Goal: Communication & Community: Answer question/provide support

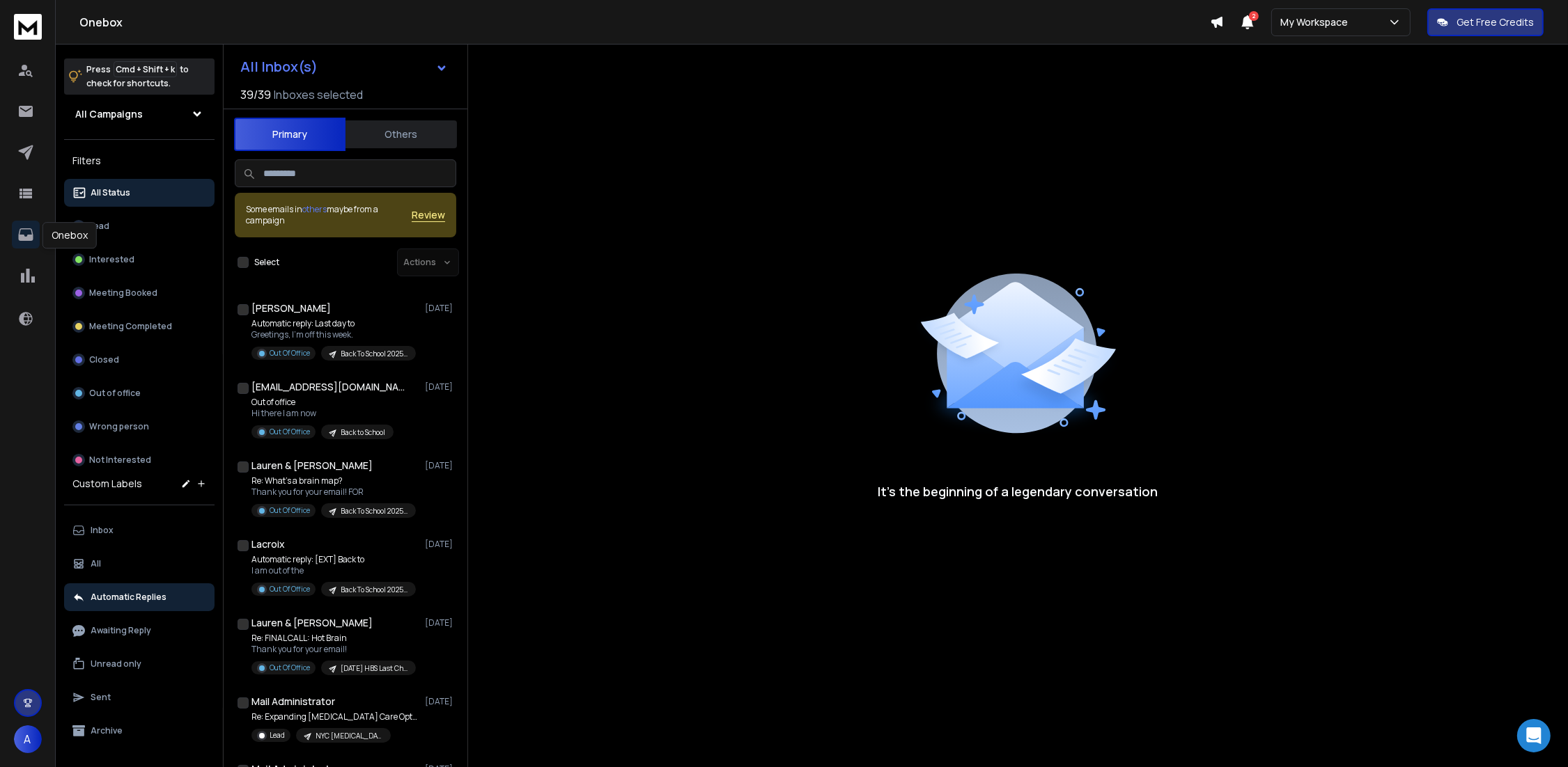
click at [22, 243] on icon at bounding box center [25, 234] width 17 height 17
click at [118, 533] on button "Inbox" at bounding box center [139, 531] width 150 height 28
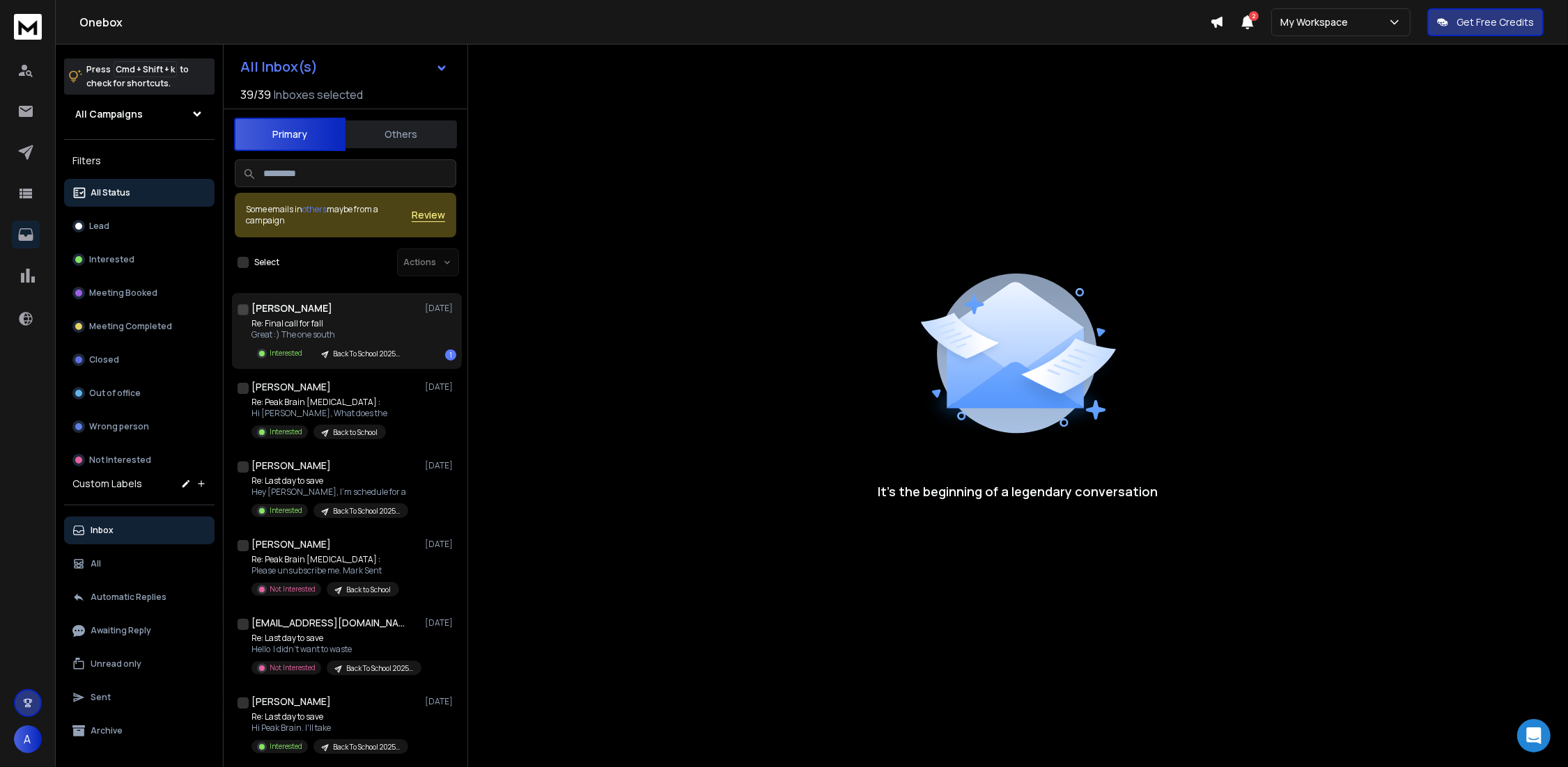
click at [292, 320] on p "Re: Final call for fall" at bounding box center [330, 323] width 157 height 11
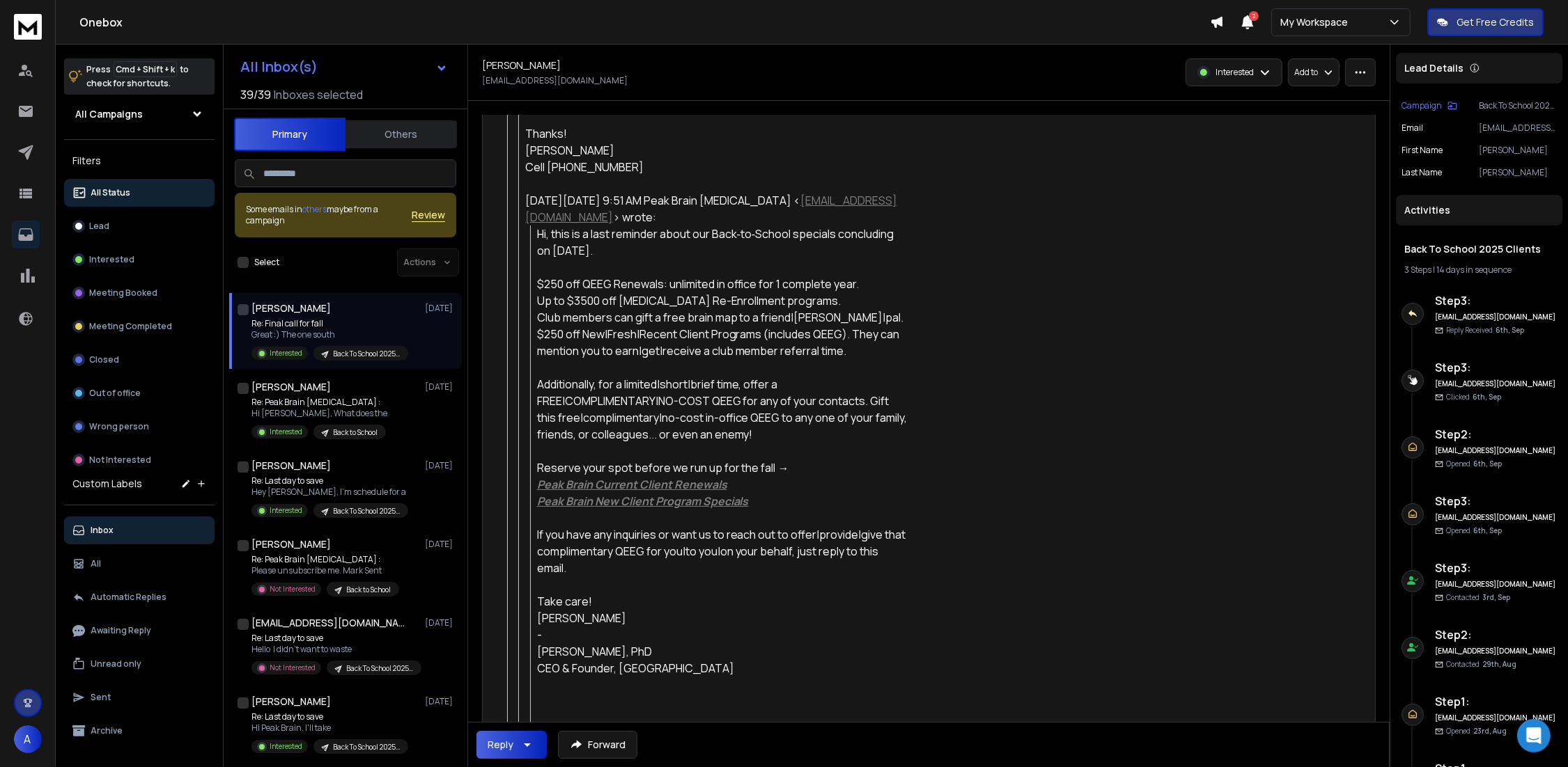
scroll to position [672, 0]
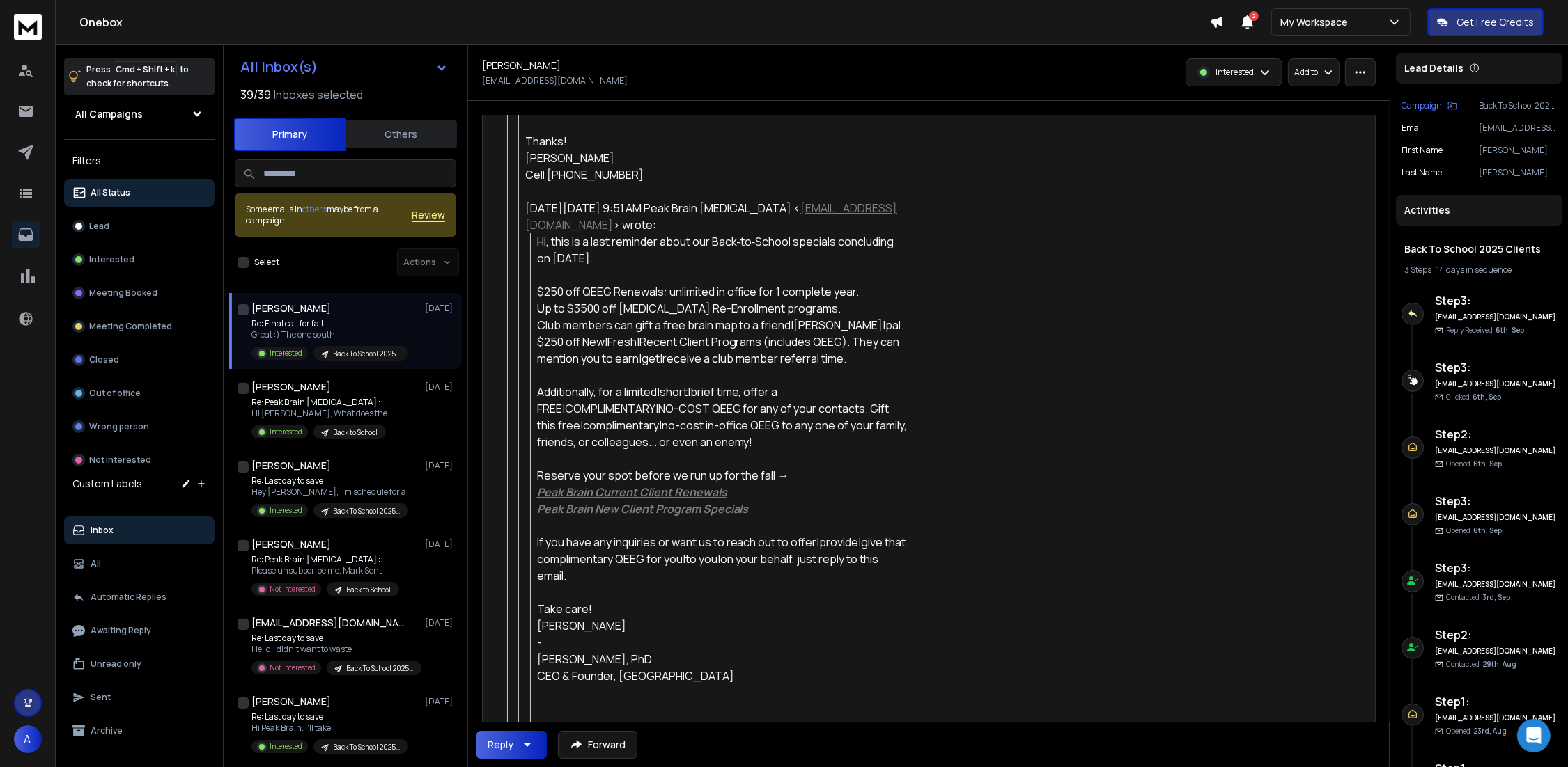
click at [812, 482] on div "Reserve your spot before we run up for the fall →" at bounding box center [723, 475] width 372 height 17
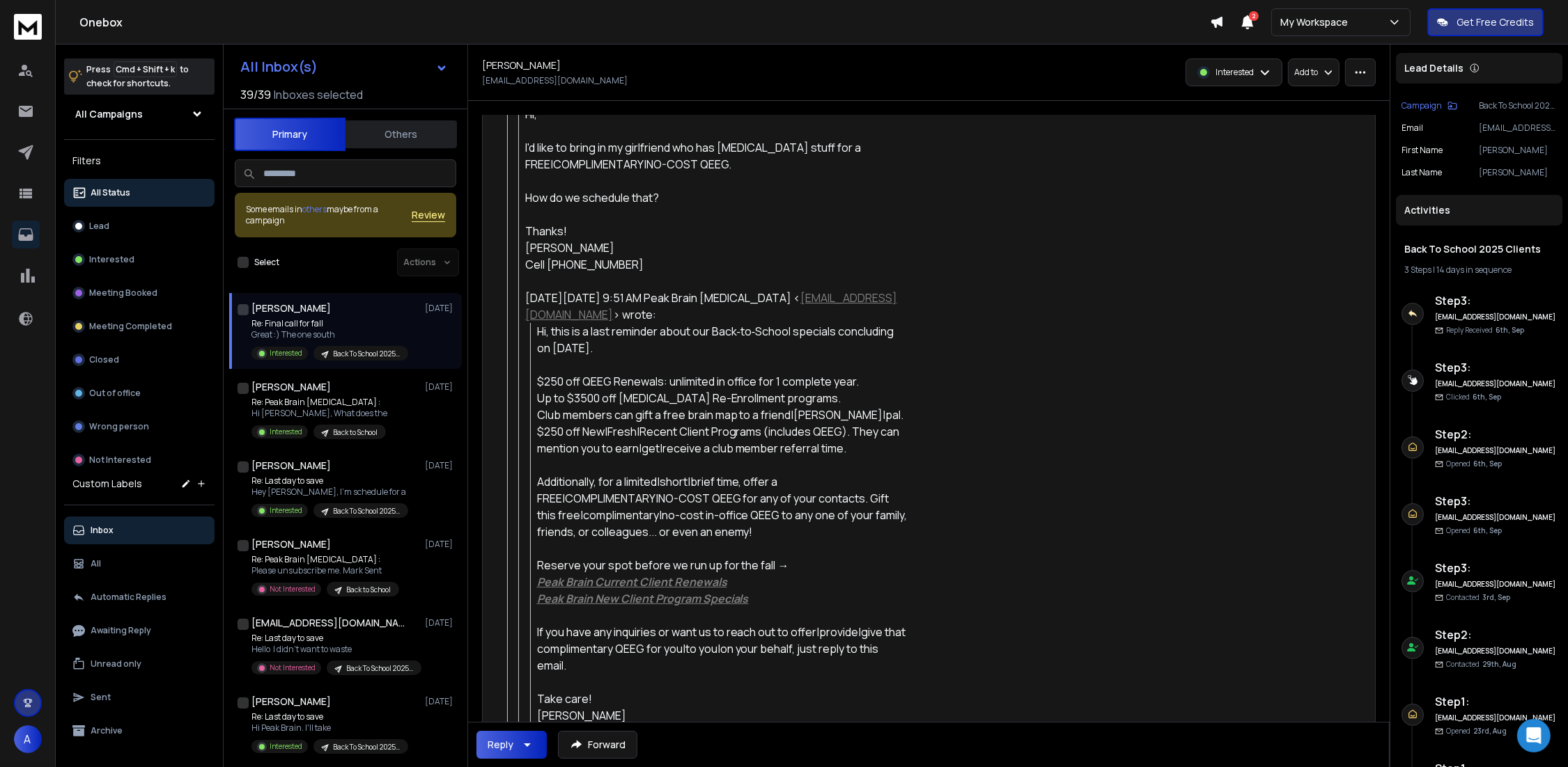
scroll to position [583, 0]
click at [1535, 735] on icon "Open Intercom Messenger" at bounding box center [1533, 735] width 16 height 18
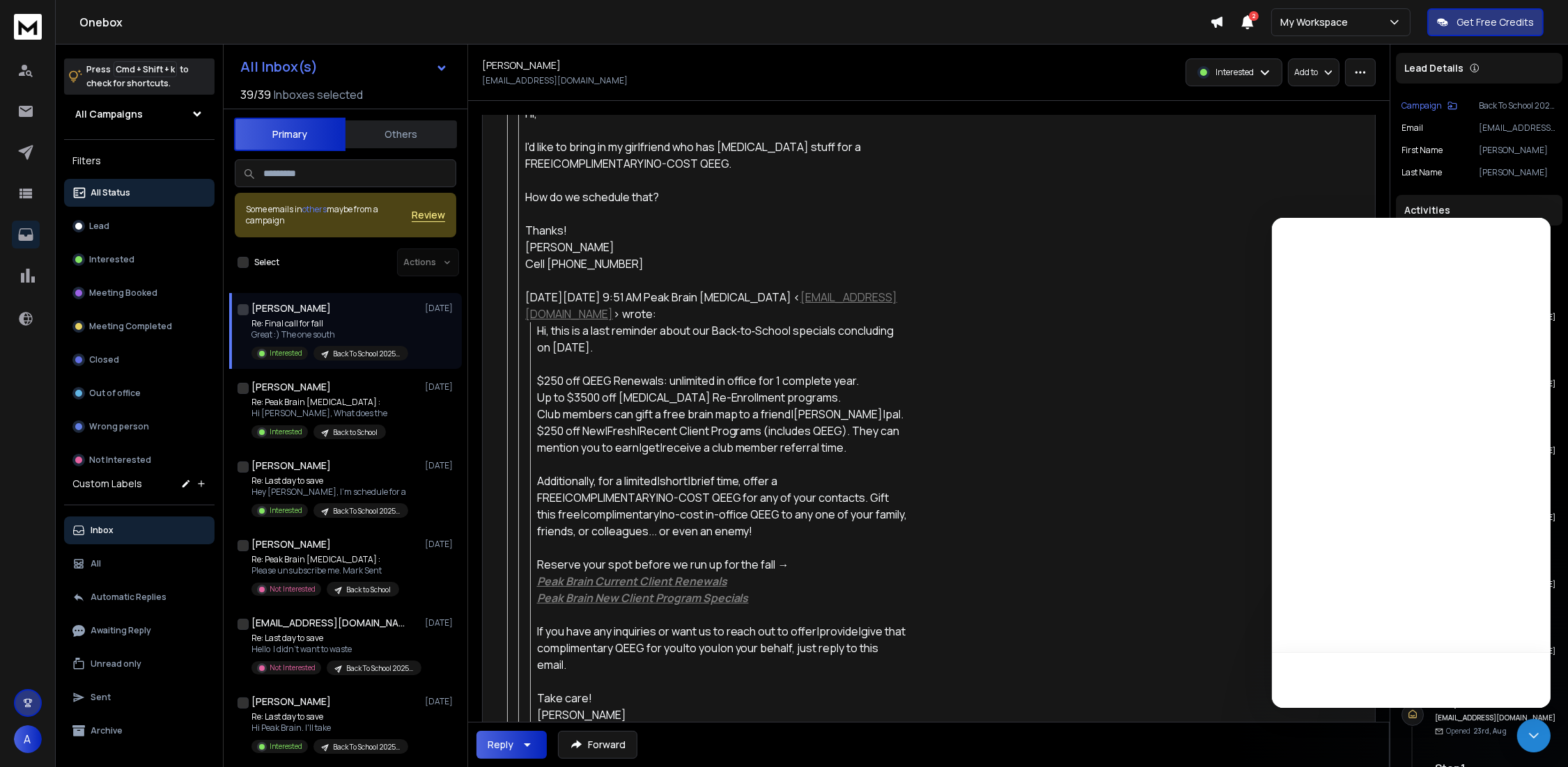
scroll to position [0, 0]
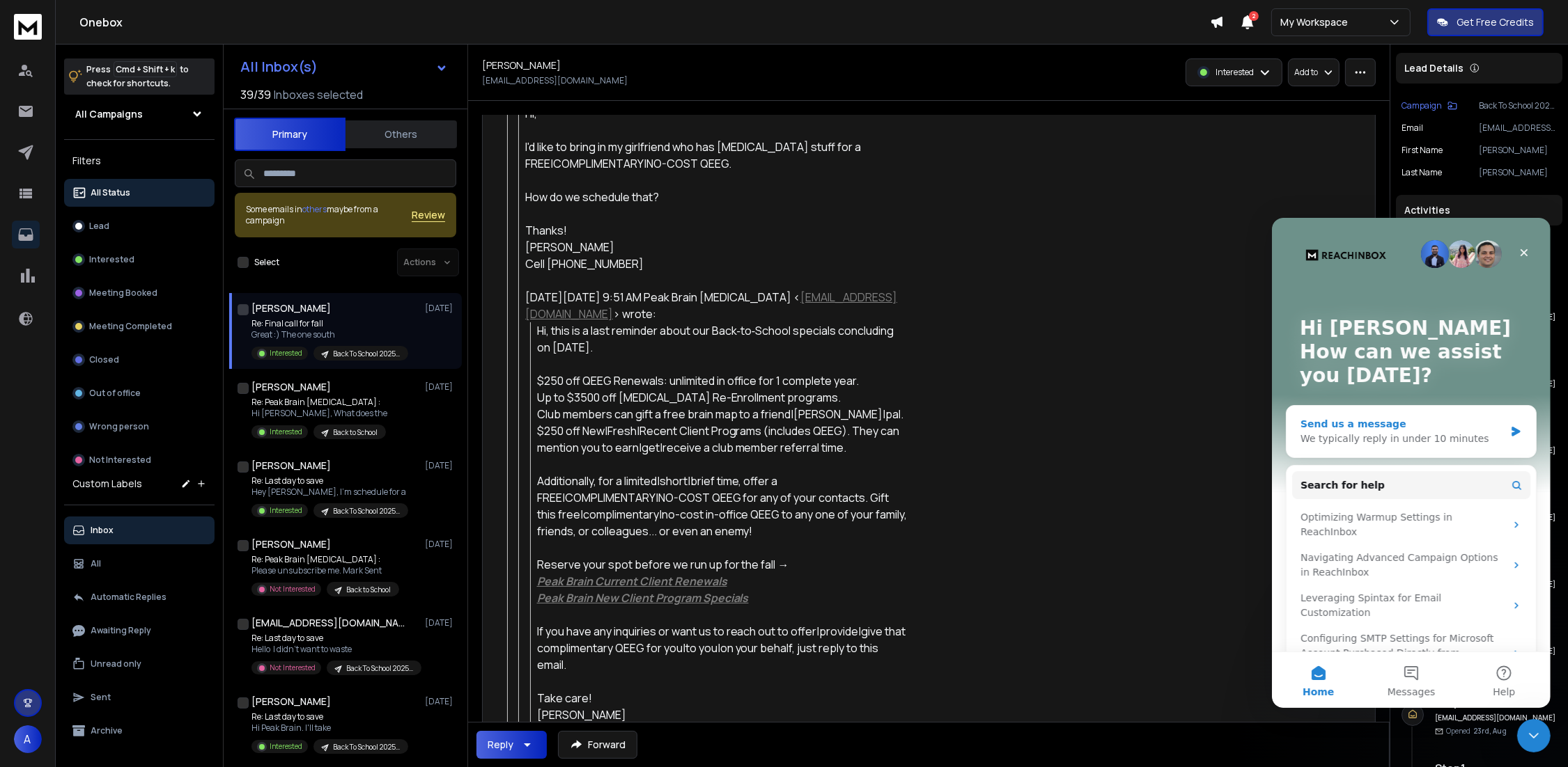
click at [1367, 438] on div "We typically reply in under 10 minutes" at bounding box center [1402, 438] width 204 height 14
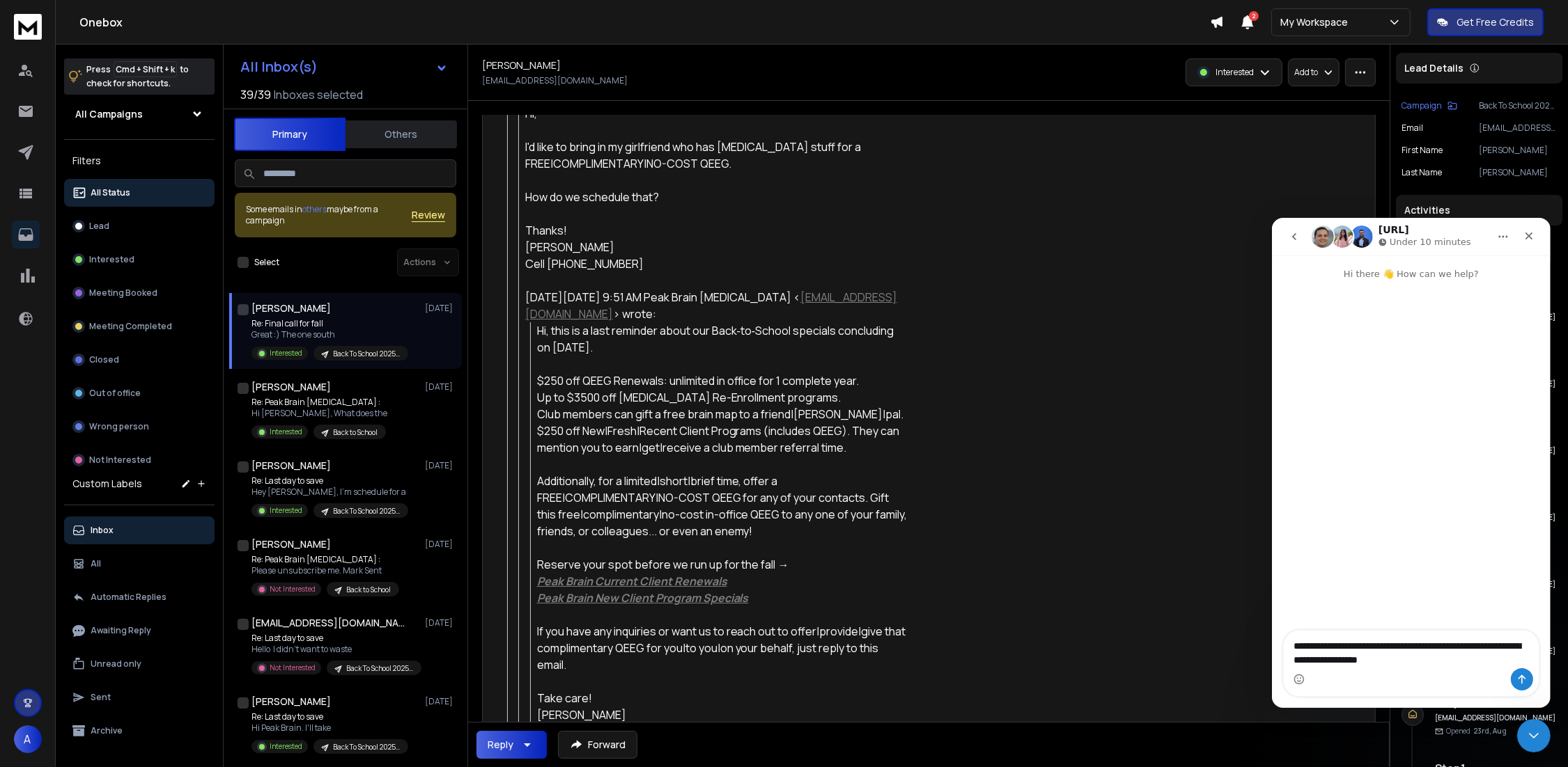
type textarea "**********"
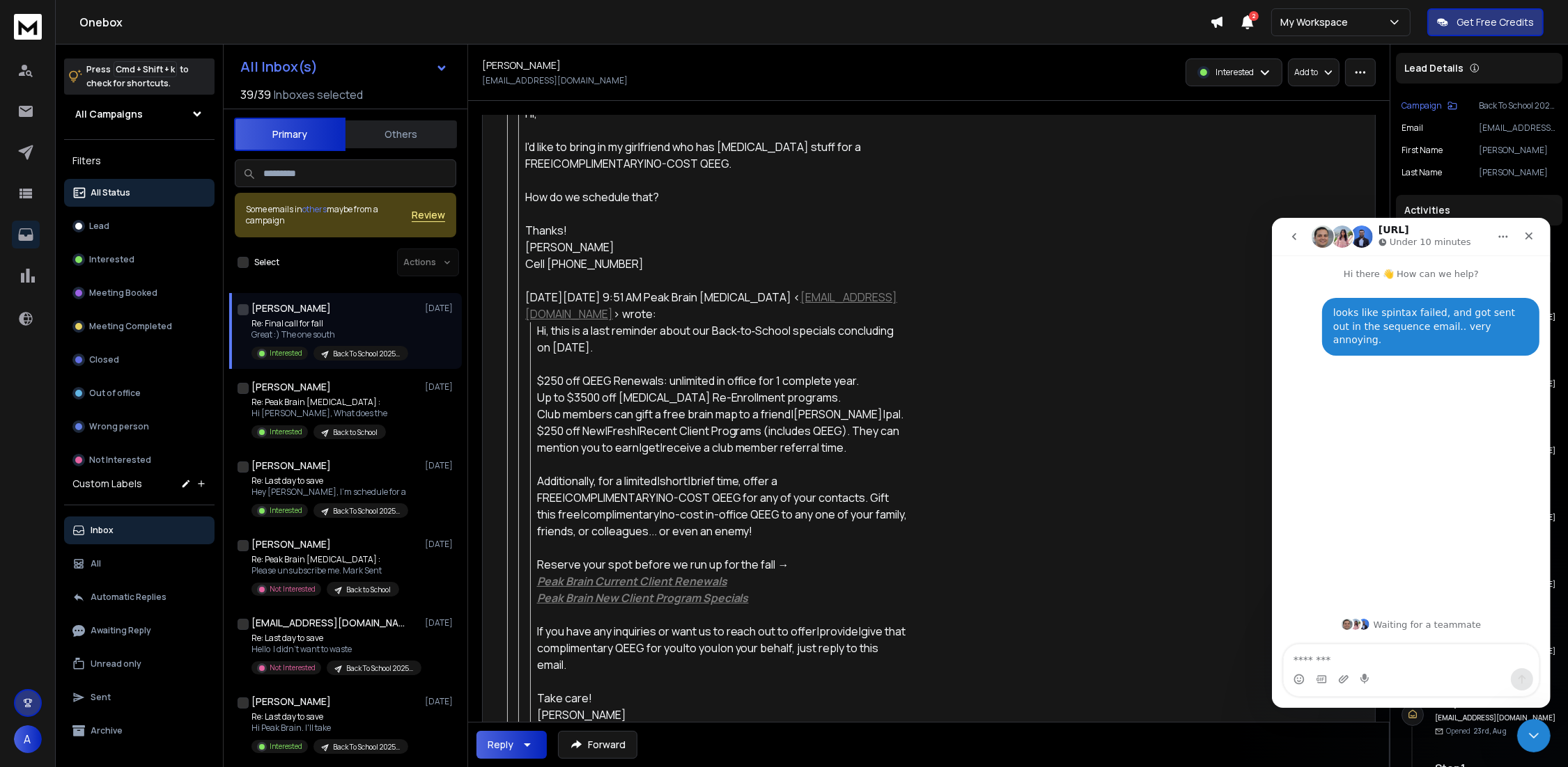
click at [1338, 672] on div "Intercom messenger" at bounding box center [1343, 679] width 11 height 22
click at [1342, 678] on icon "Upload attachment" at bounding box center [1344, 679] width 10 height 8
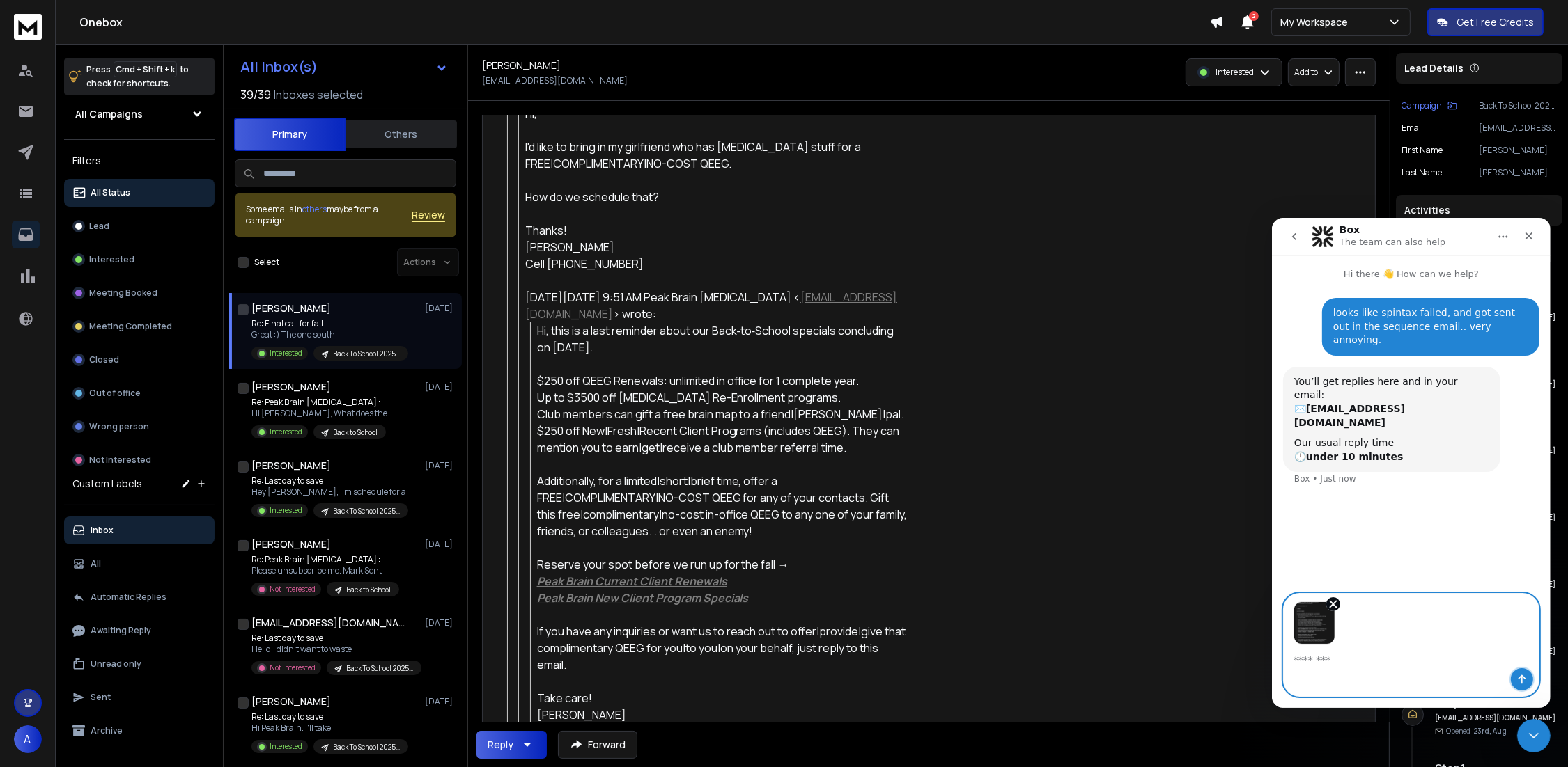
click at [1522, 676] on icon "Send a message…" at bounding box center [1522, 679] width 8 height 9
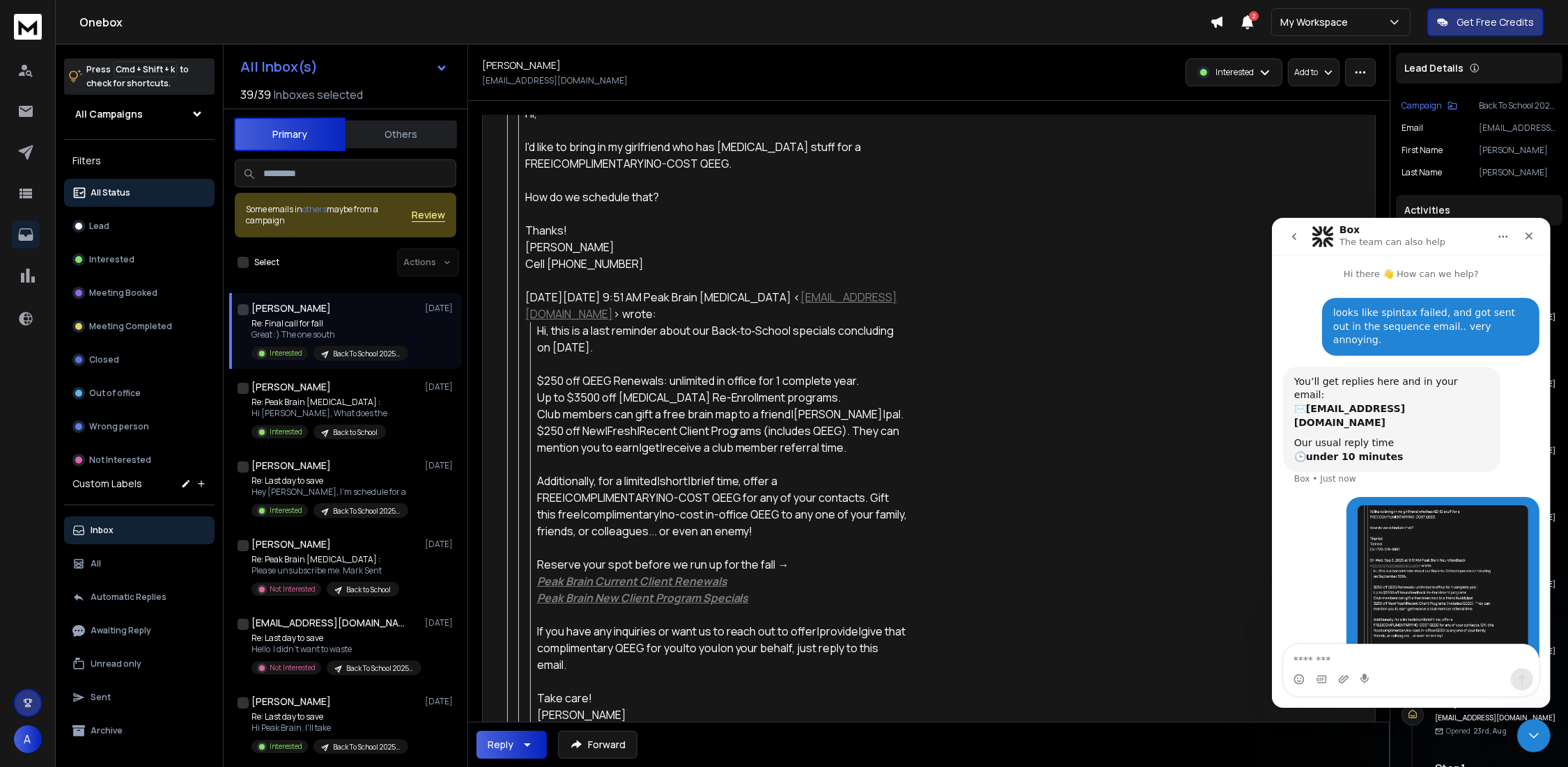
scroll to position [30, 0]
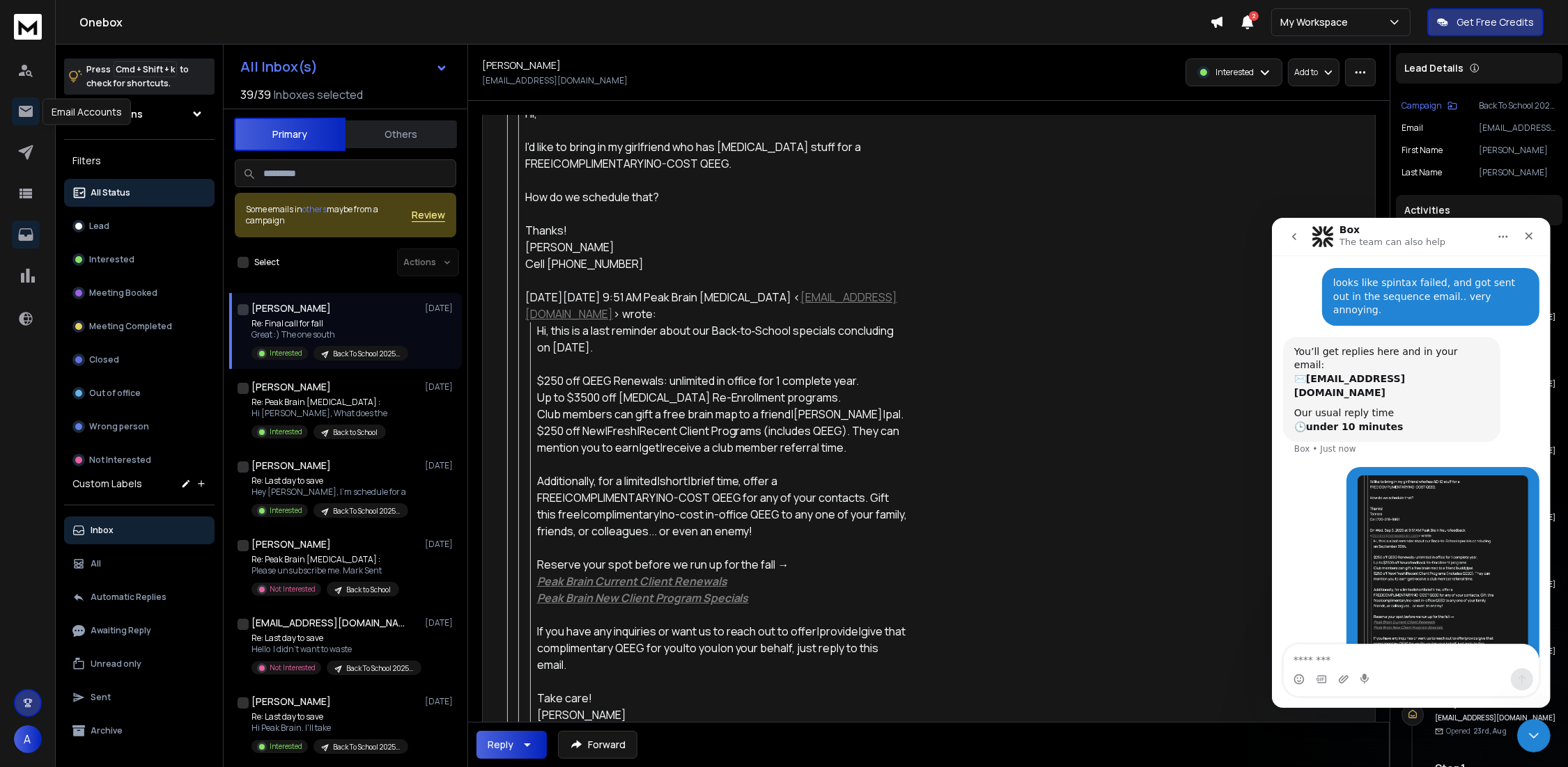
click at [19, 107] on icon at bounding box center [25, 111] width 14 height 11
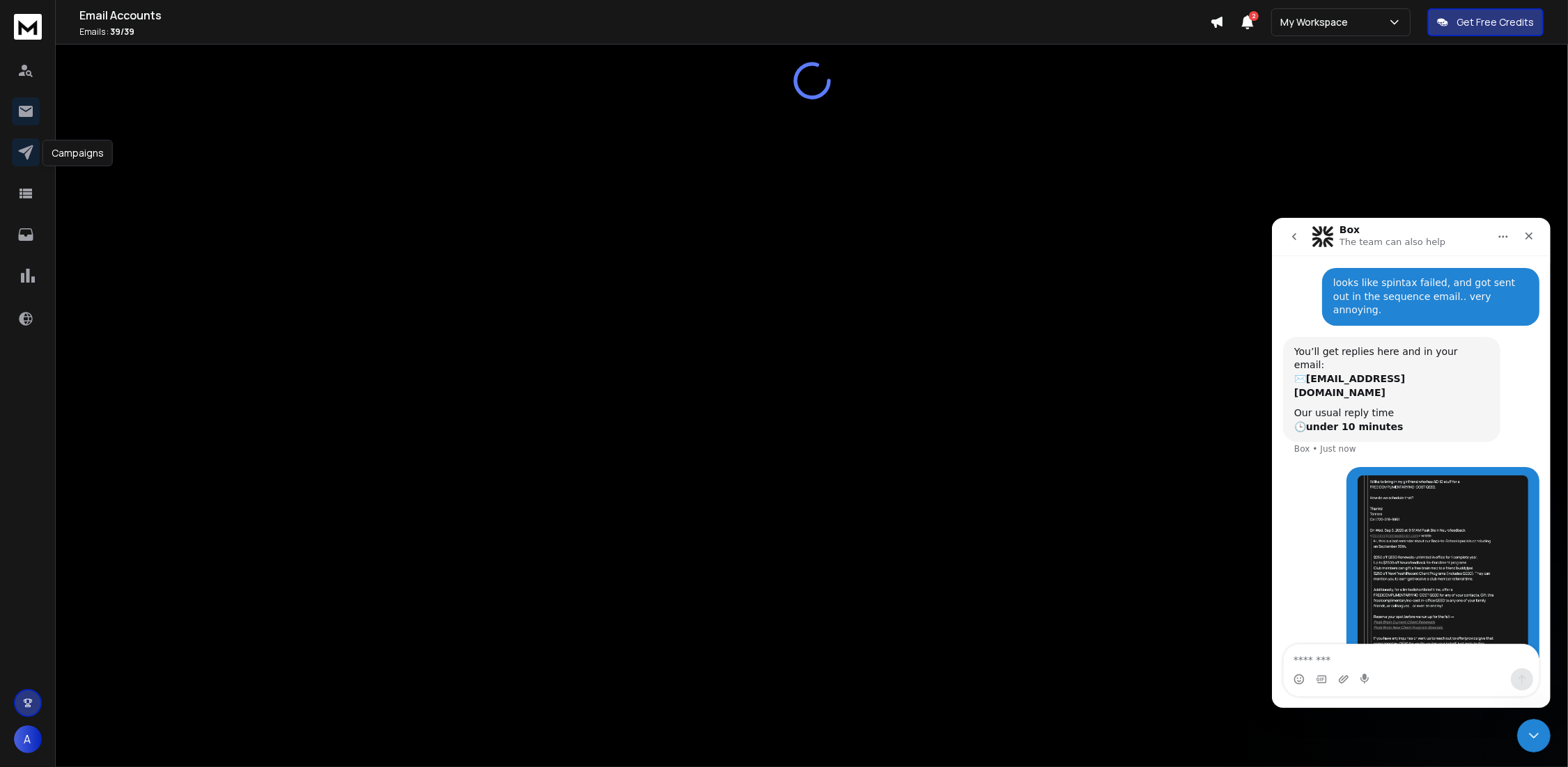
click at [24, 149] on icon at bounding box center [25, 152] width 14 height 14
click at [24, 104] on icon at bounding box center [25, 111] width 17 height 17
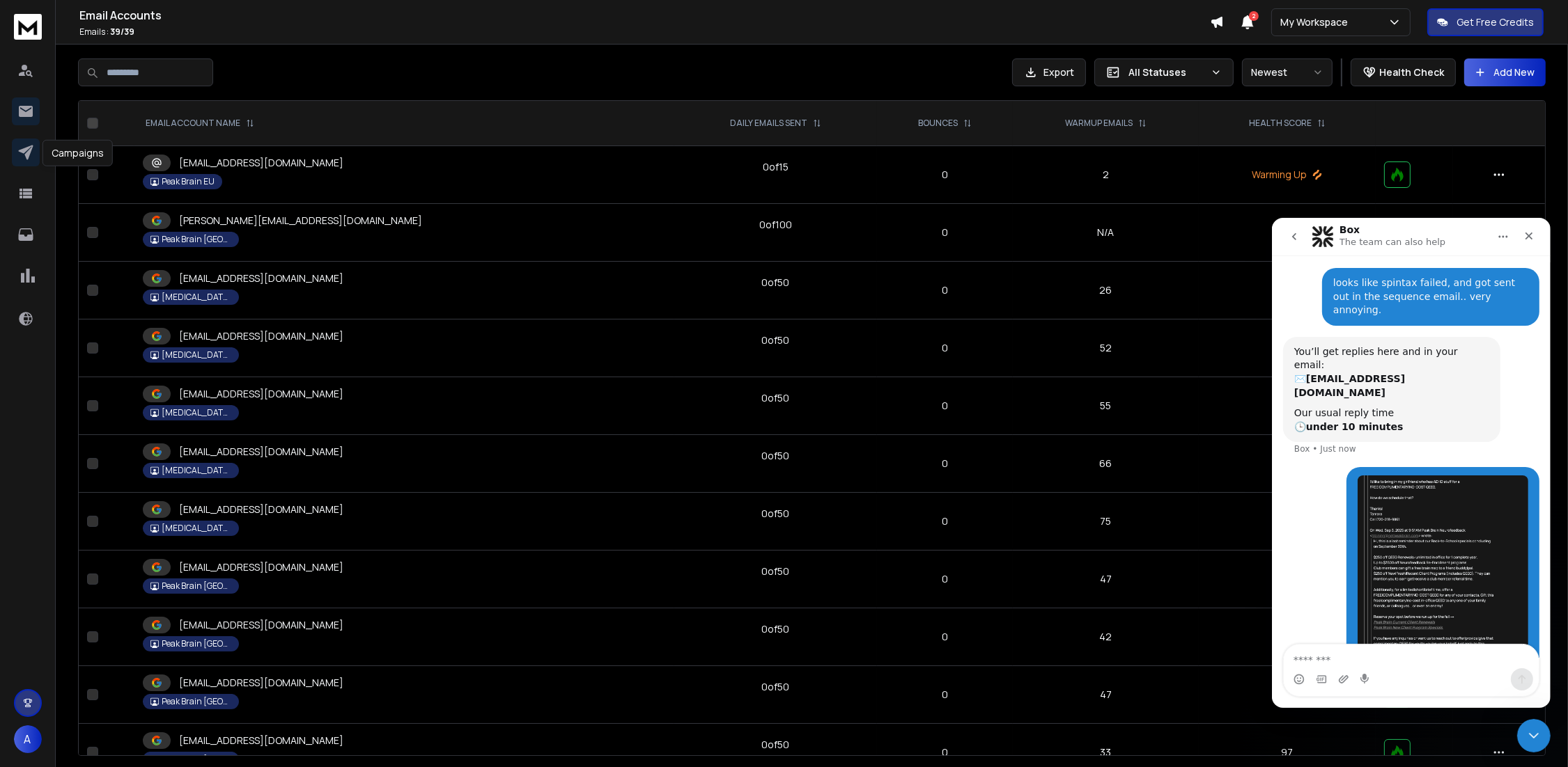
click at [27, 155] on icon at bounding box center [25, 152] width 14 height 14
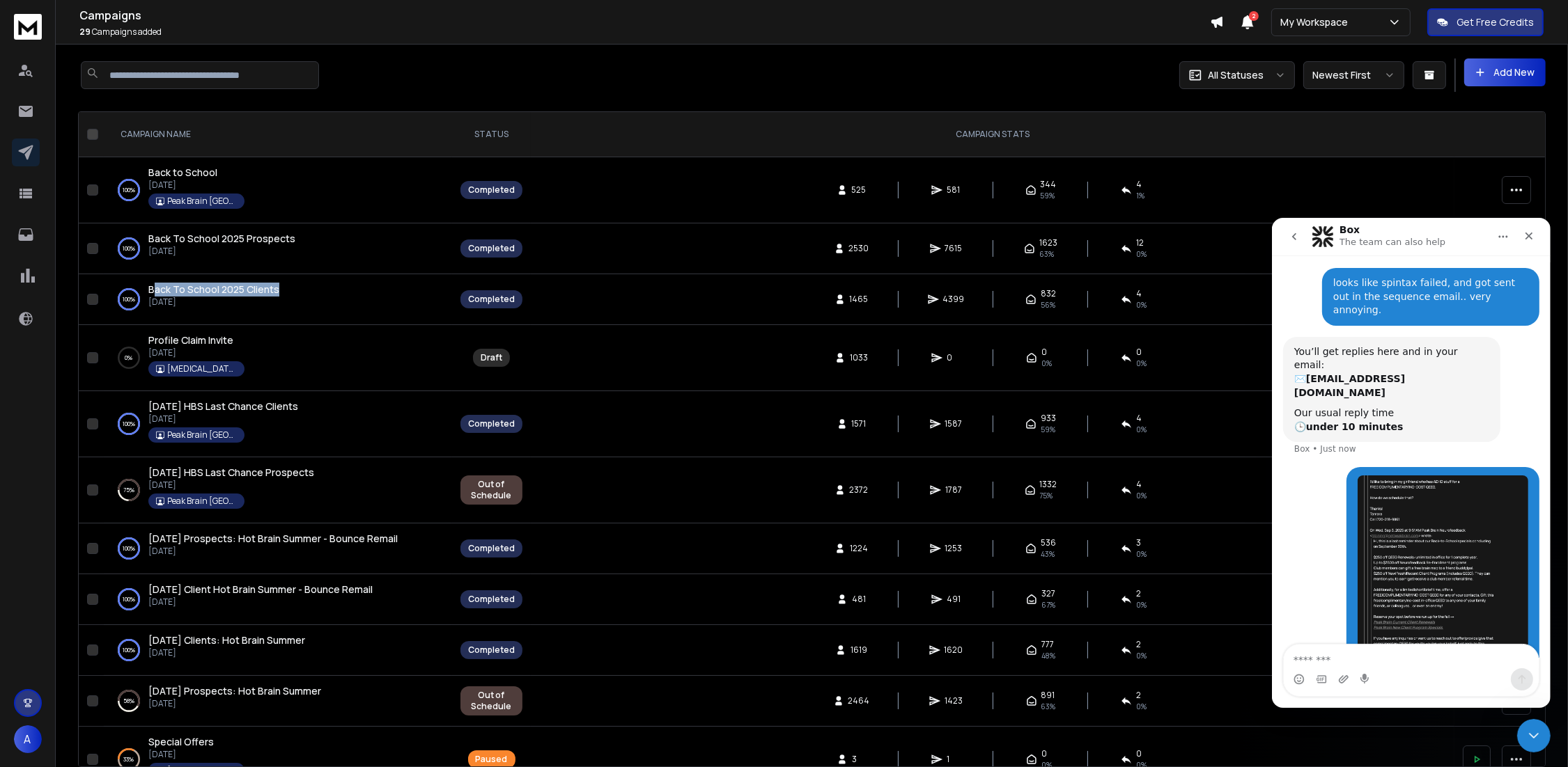
drag, startPoint x: 311, startPoint y: 291, endPoint x: 152, endPoint y: 288, distance: 159.0
click at [152, 288] on div "100 % Back To School 2025 Clients [DATE]" at bounding box center [278, 299] width 321 height 33
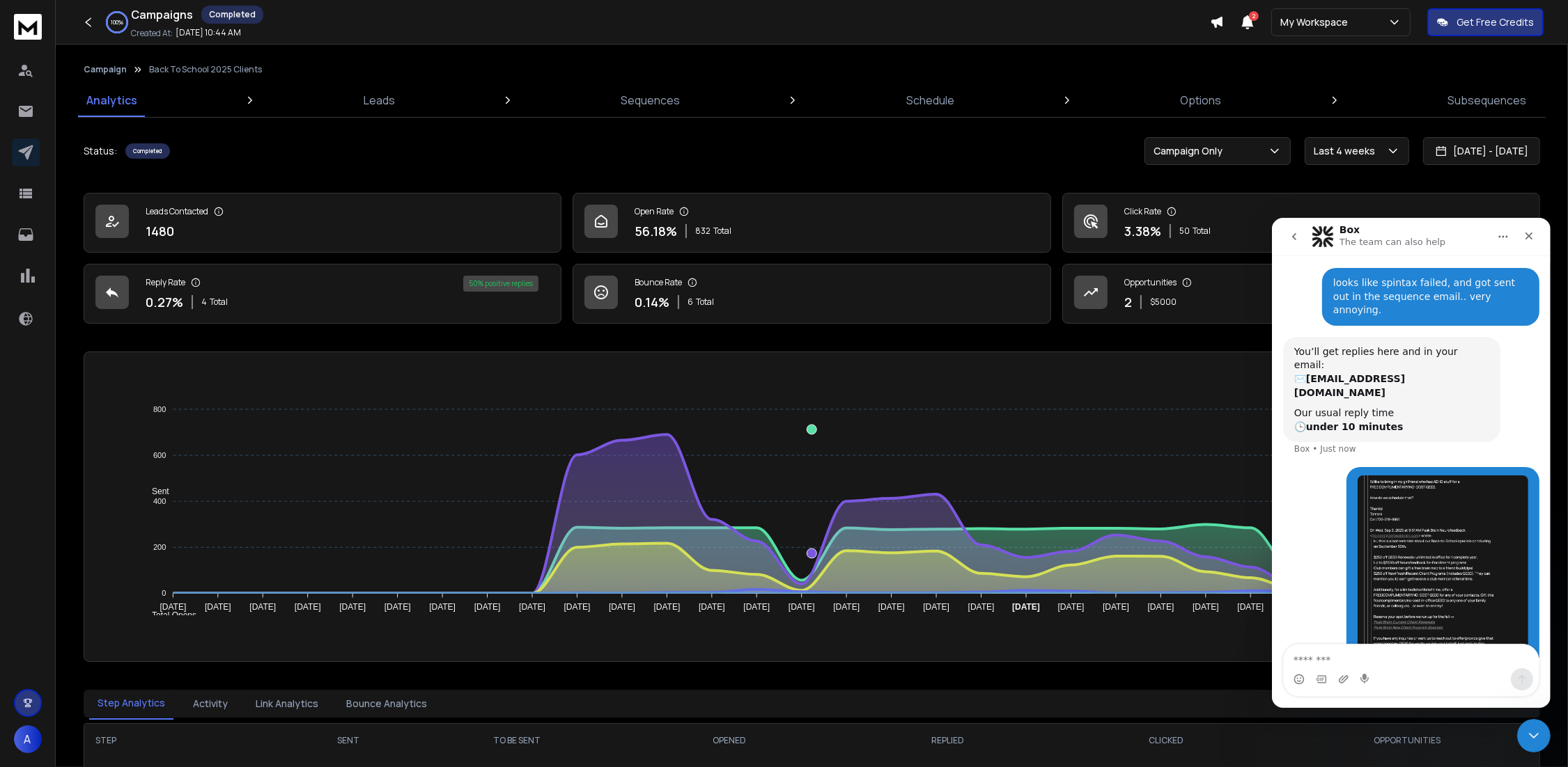
drag, startPoint x: 227, startPoint y: 68, endPoint x: 140, endPoint y: 68, distance: 87.0
click at [140, 68] on div "Campaign Back To School 2025 Clients" at bounding box center [811, 69] width 1457 height 11
drag, startPoint x: 143, startPoint y: 68, endPoint x: 280, endPoint y: 72, distance: 137.1
click at [280, 72] on div "Campaign Back To School 2025 Clients" at bounding box center [811, 69] width 1457 height 11
click at [1356, 658] on textarea "Message…" at bounding box center [1410, 656] width 255 height 24
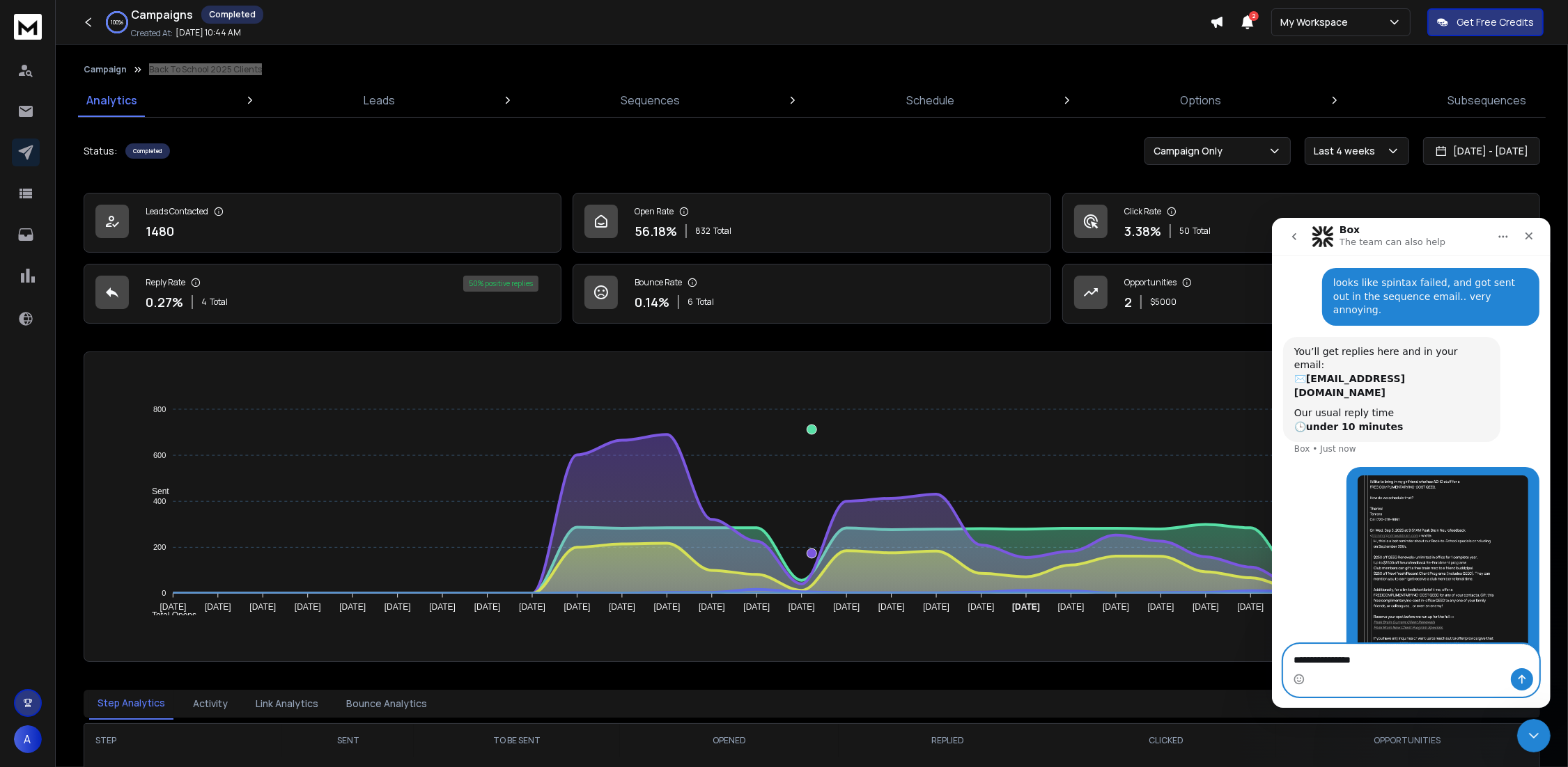
paste textarea "**********"
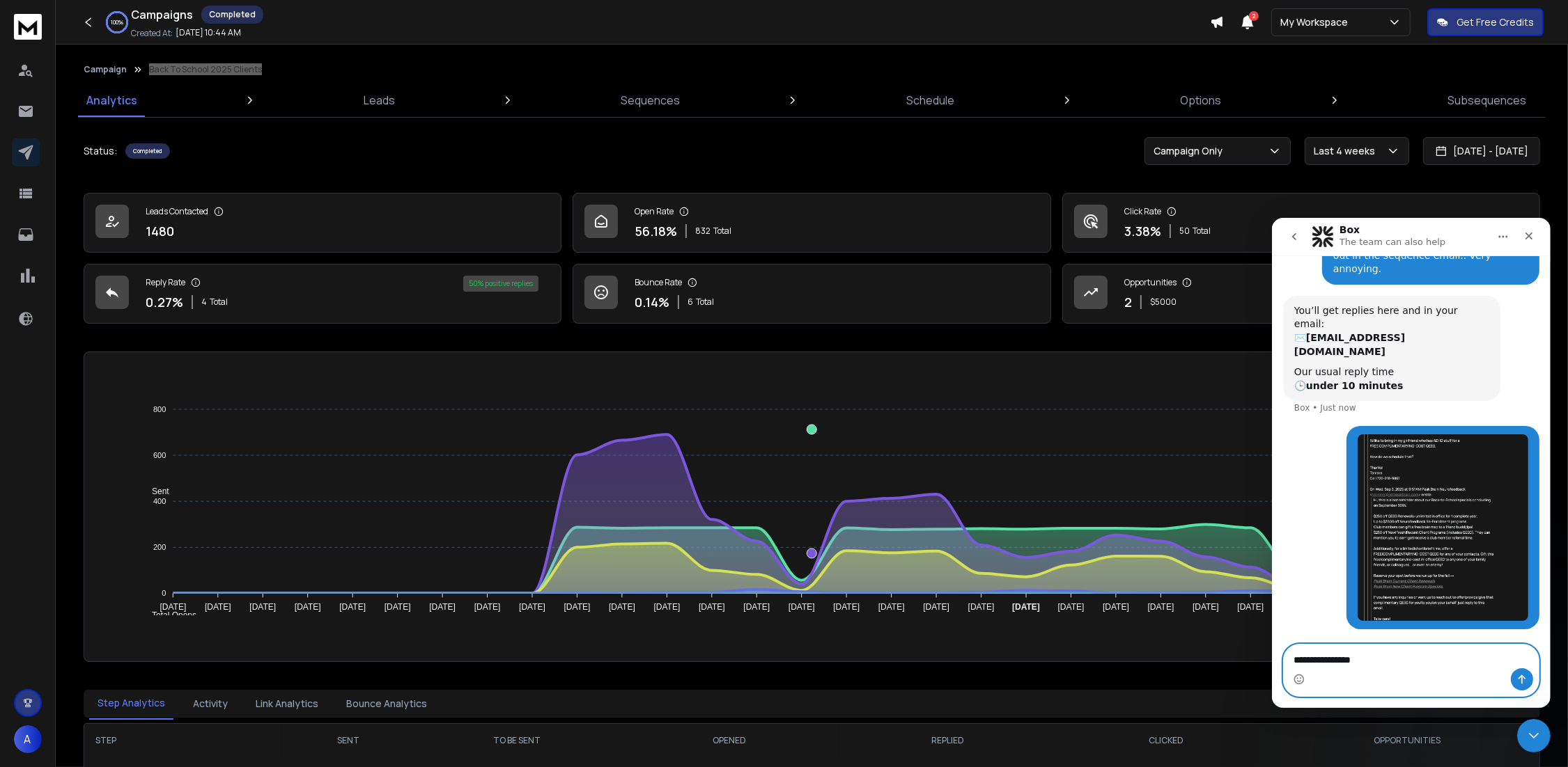
scroll to position [30, 0]
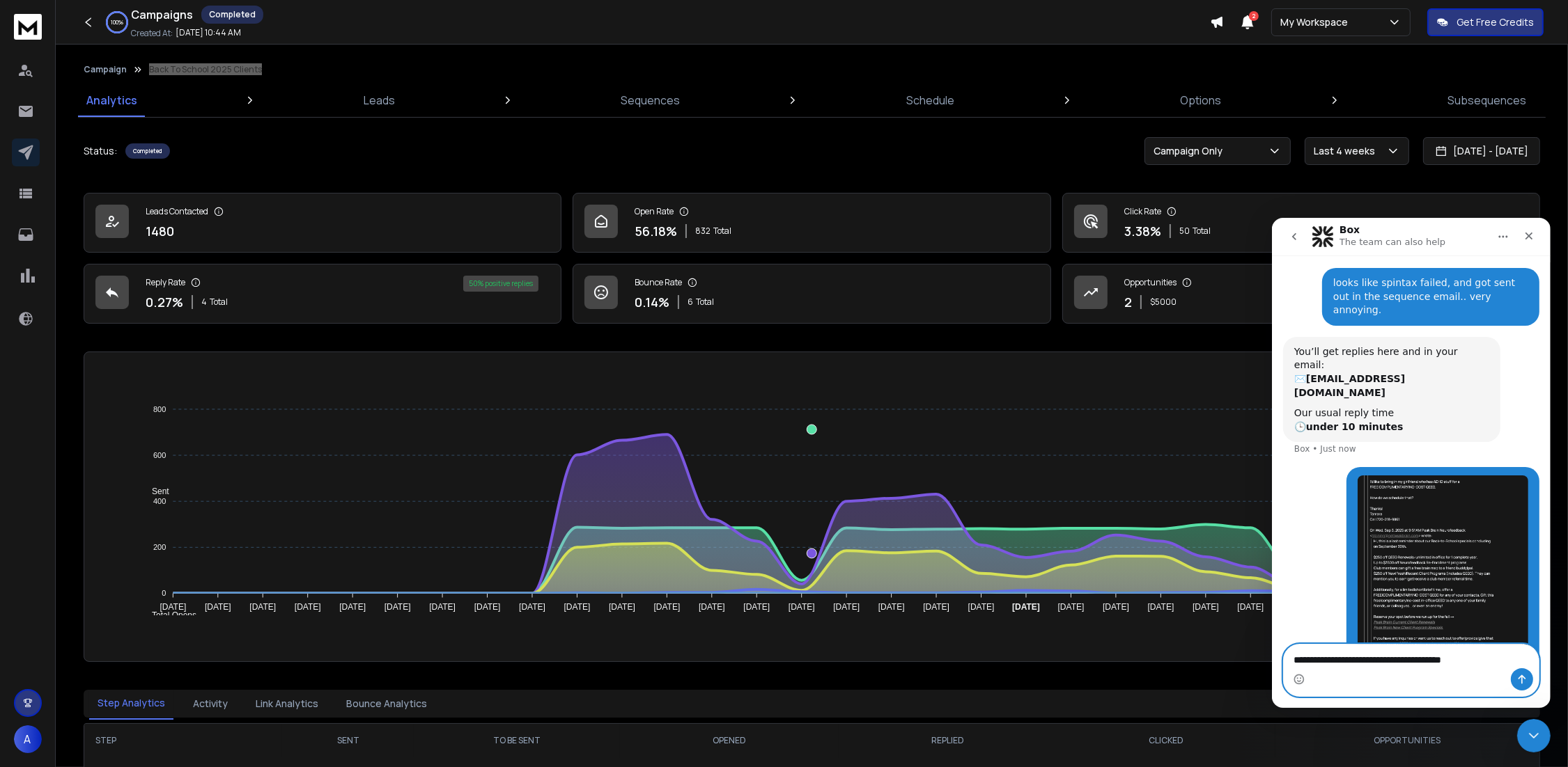
type textarea "**********"
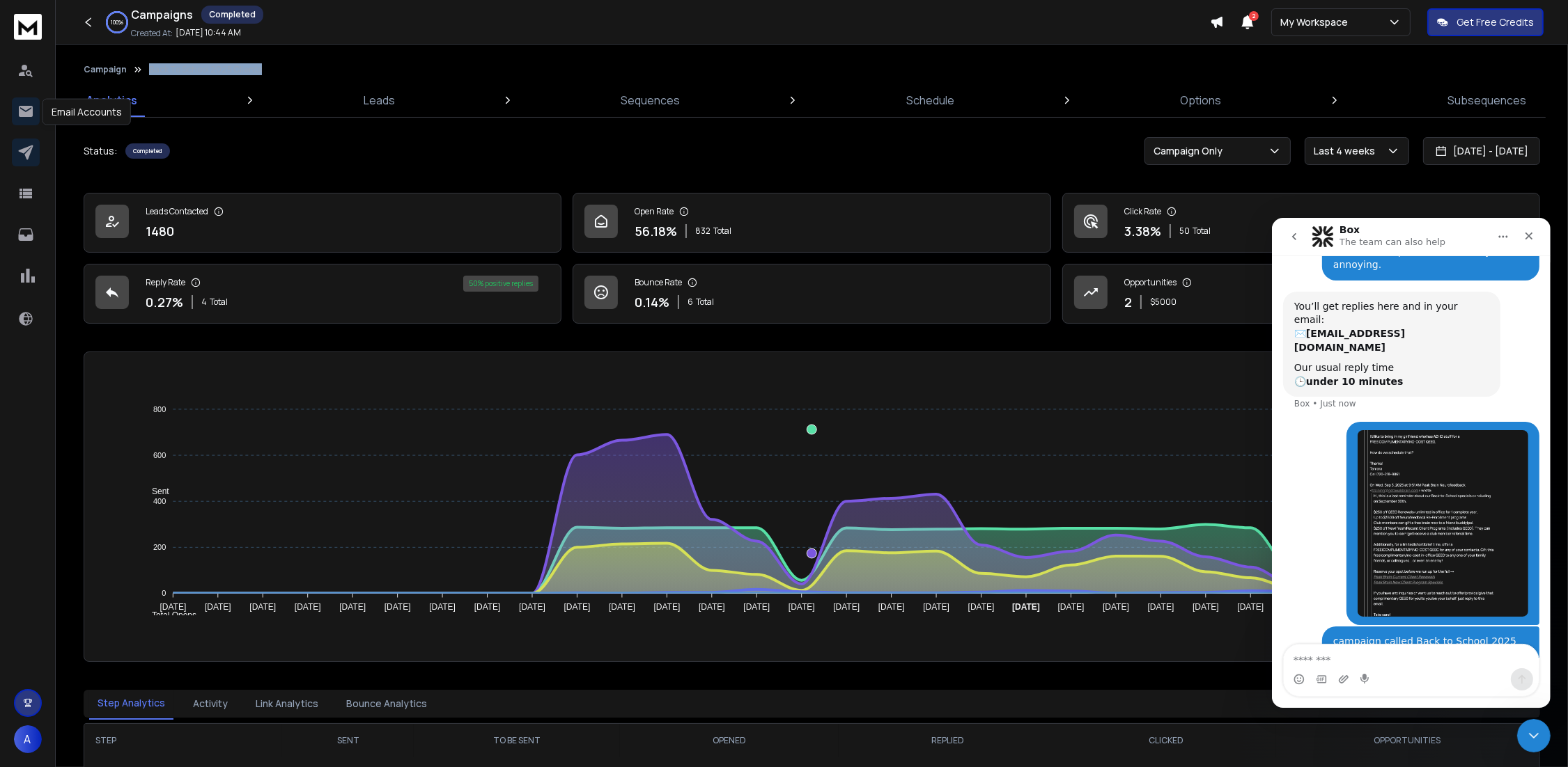
click at [17, 103] on icon at bounding box center [25, 111] width 17 height 17
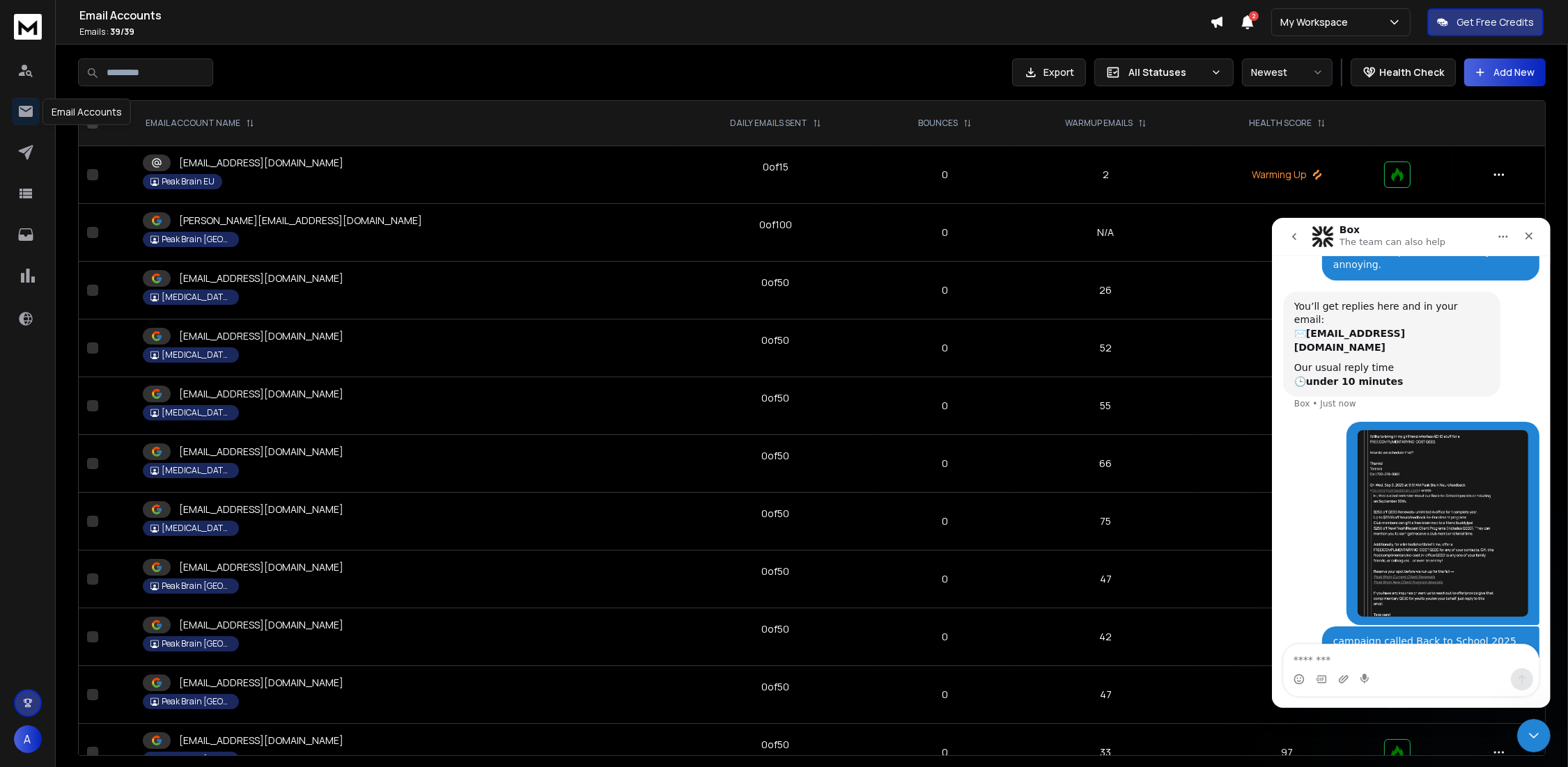
click at [19, 134] on div at bounding box center [27, 196] width 32 height 281
click at [22, 146] on icon at bounding box center [25, 152] width 17 height 17
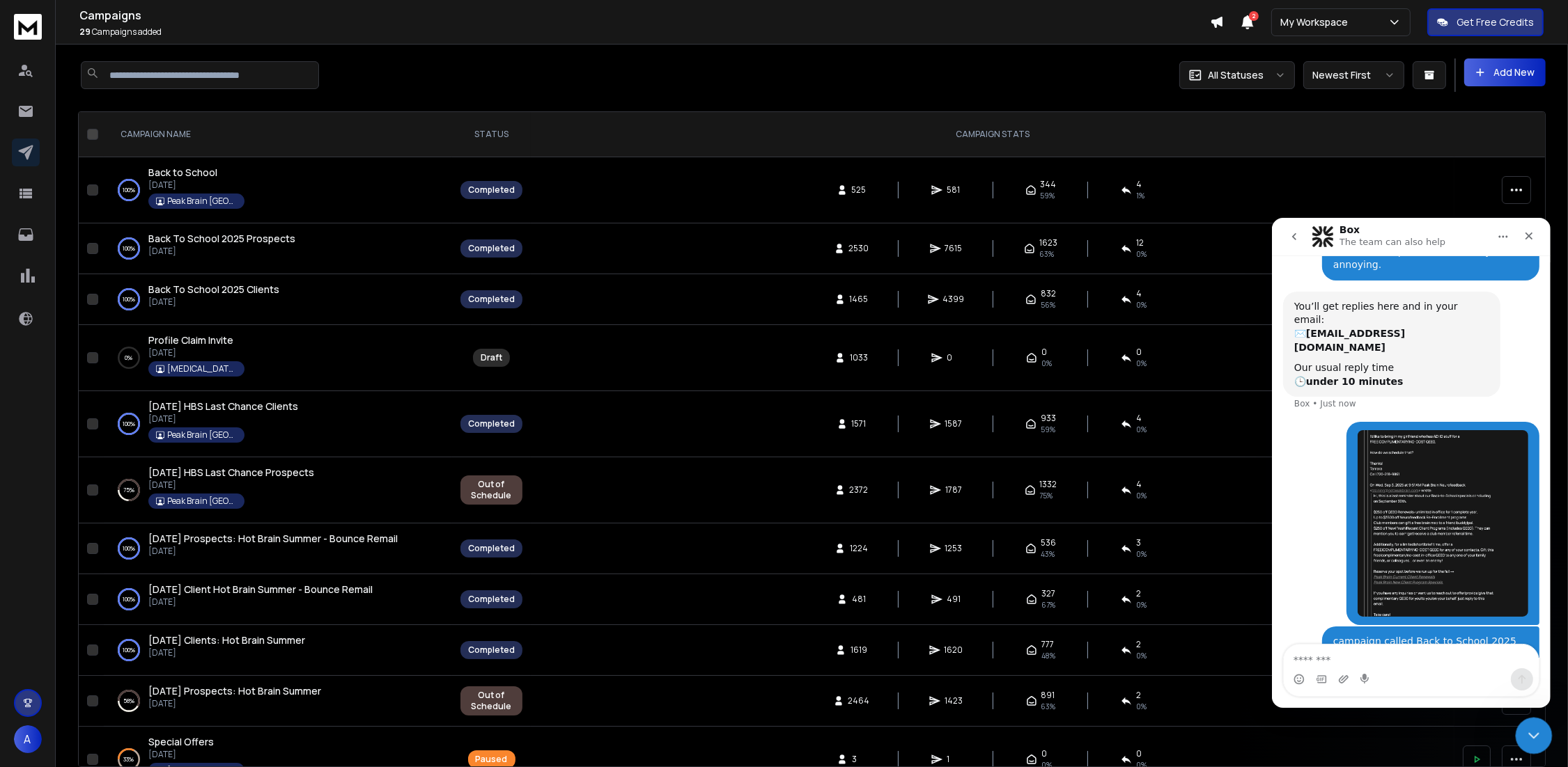
click at [1520, 729] on div "Close Intercom Messenger" at bounding box center [1532, 734] width 33 height 33
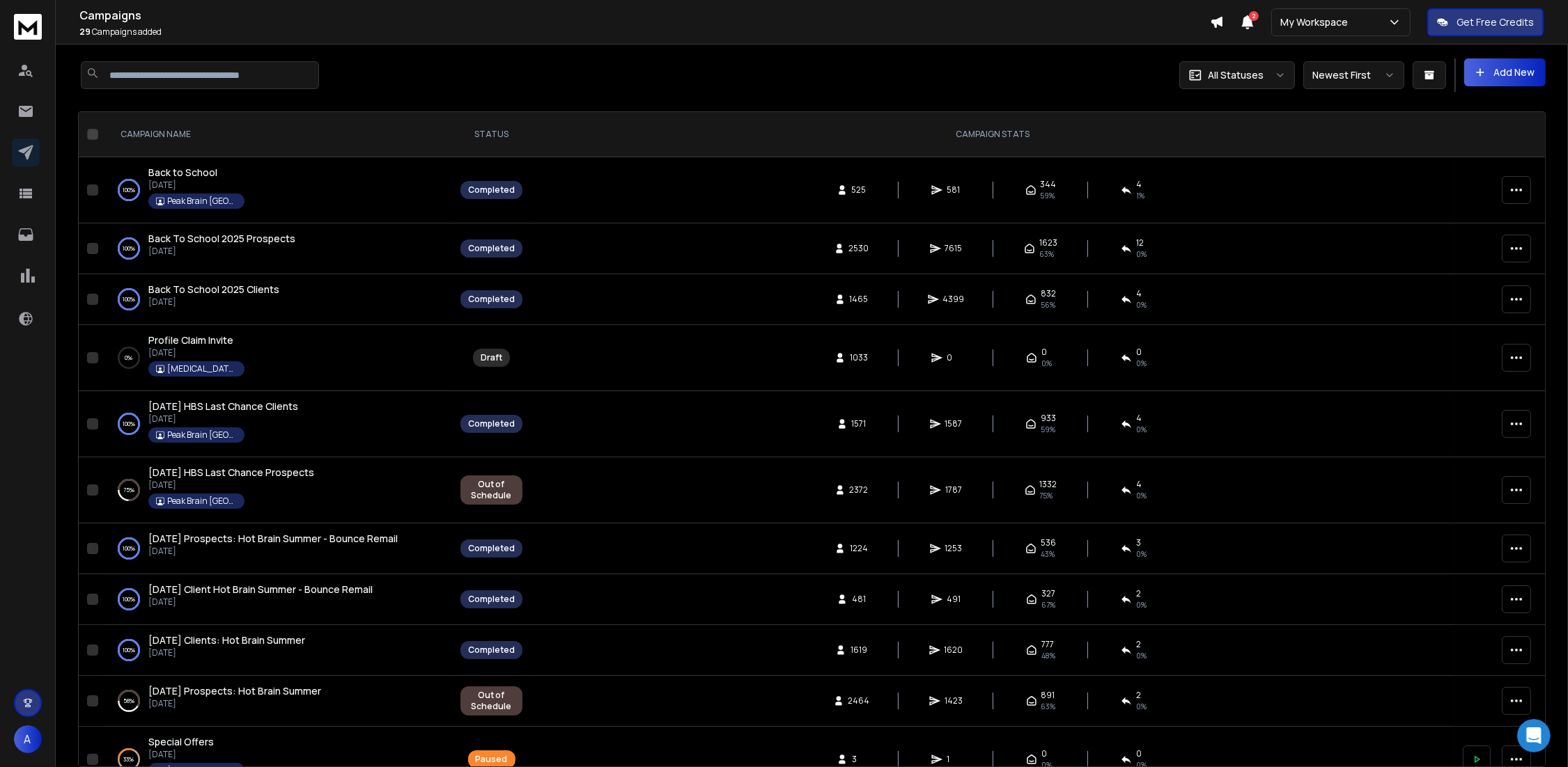
scroll to position [75, 0]
click at [1254, 21] on icon at bounding box center [1247, 21] width 12 height 14
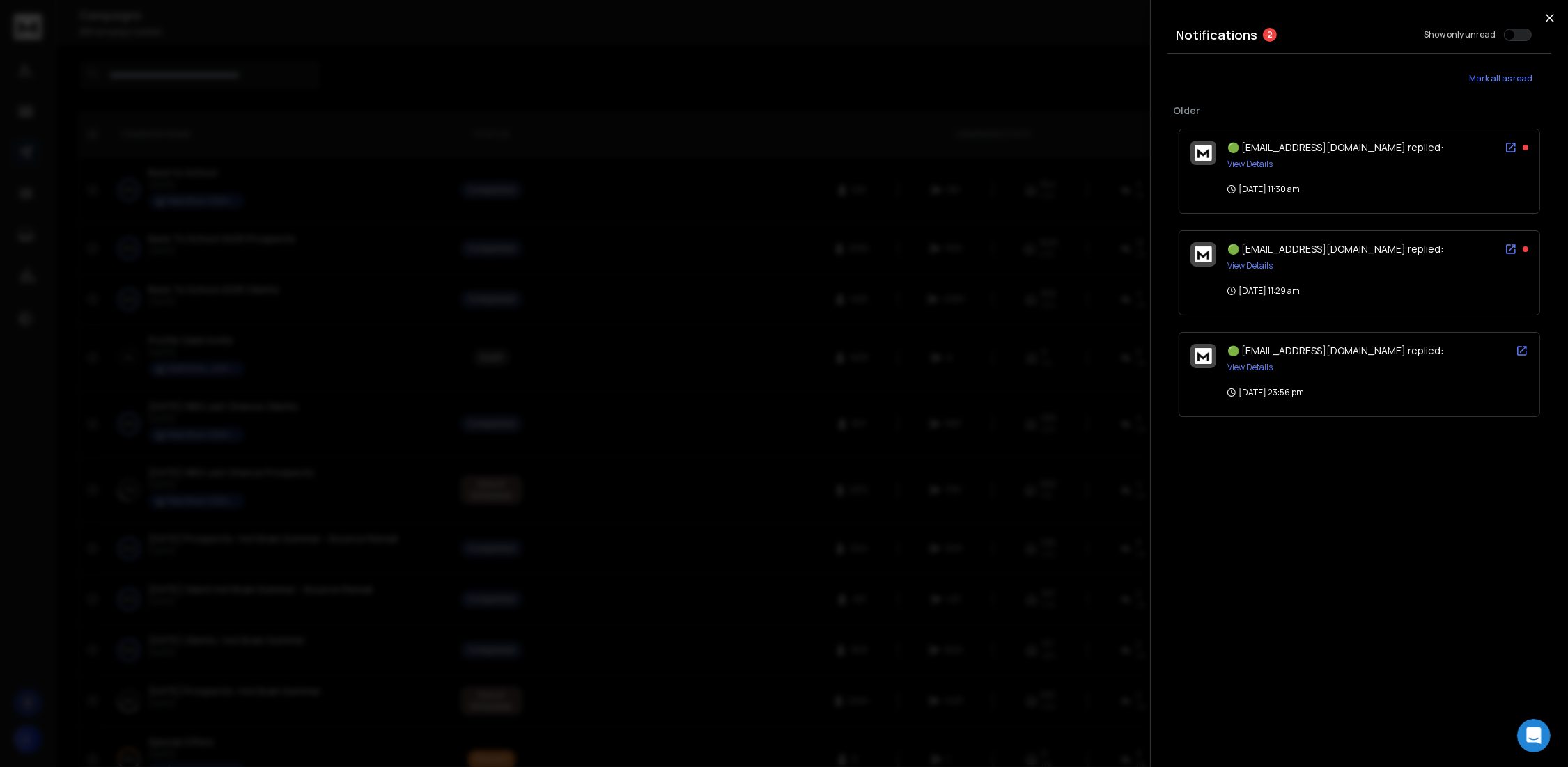
click at [1544, 13] on icon "button" at bounding box center [1549, 17] width 14 height 14
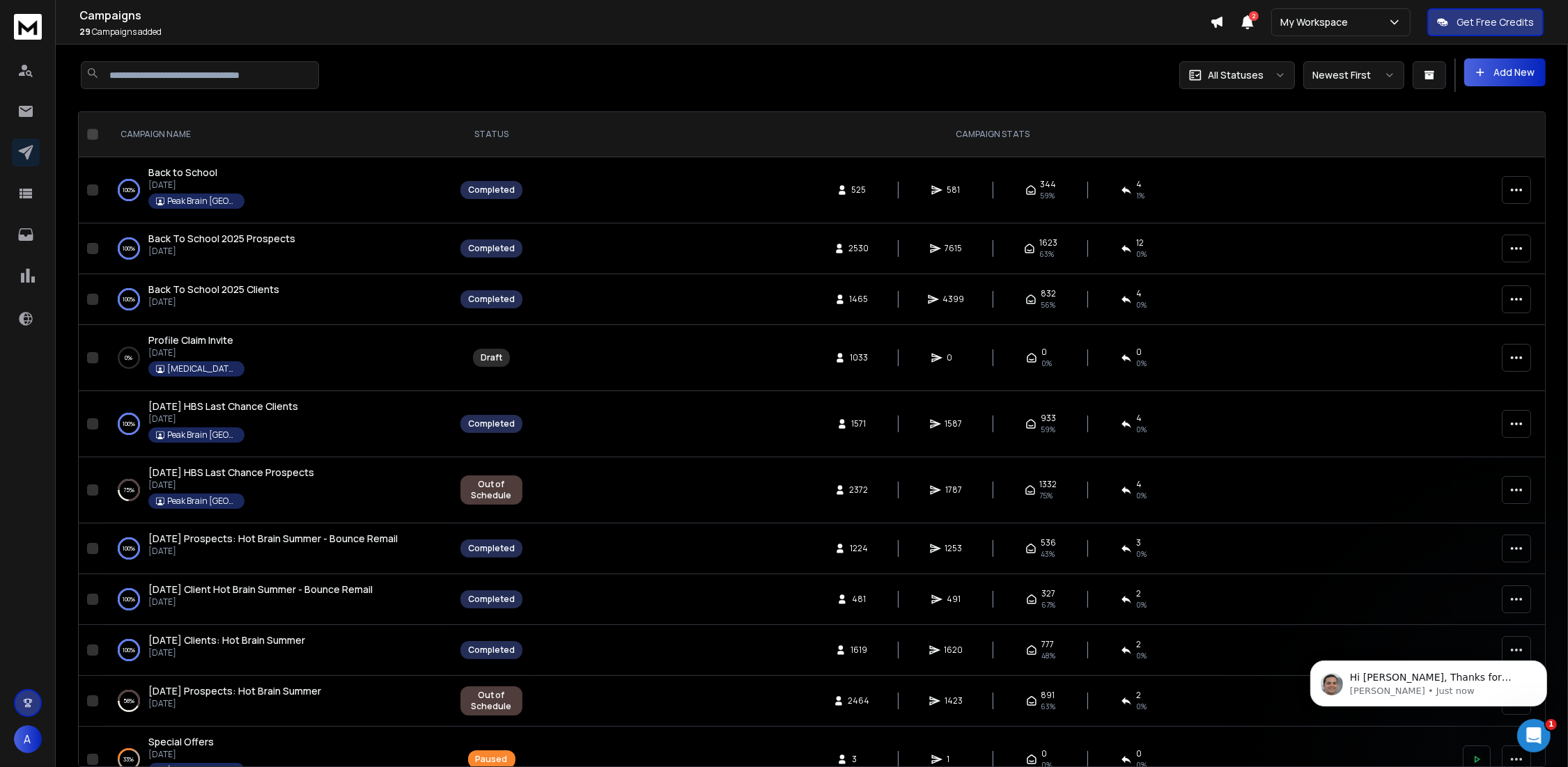
scroll to position [189, 0]
click at [1449, 679] on p "Hi [PERSON_NAME], Thanks for flagging this. Let me check this on my side and ge…" at bounding box center [1439, 677] width 180 height 14
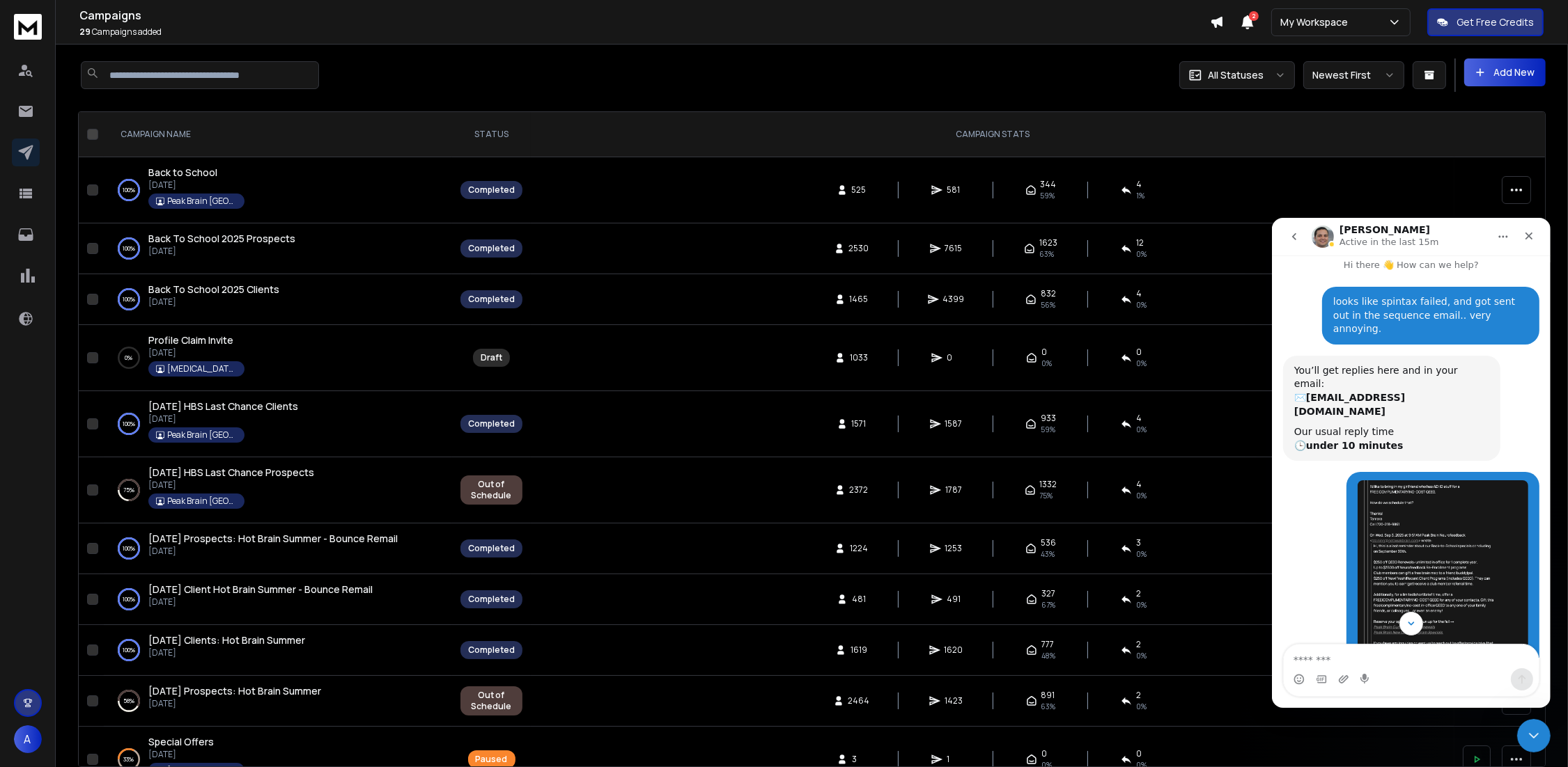
scroll to position [0, 0]
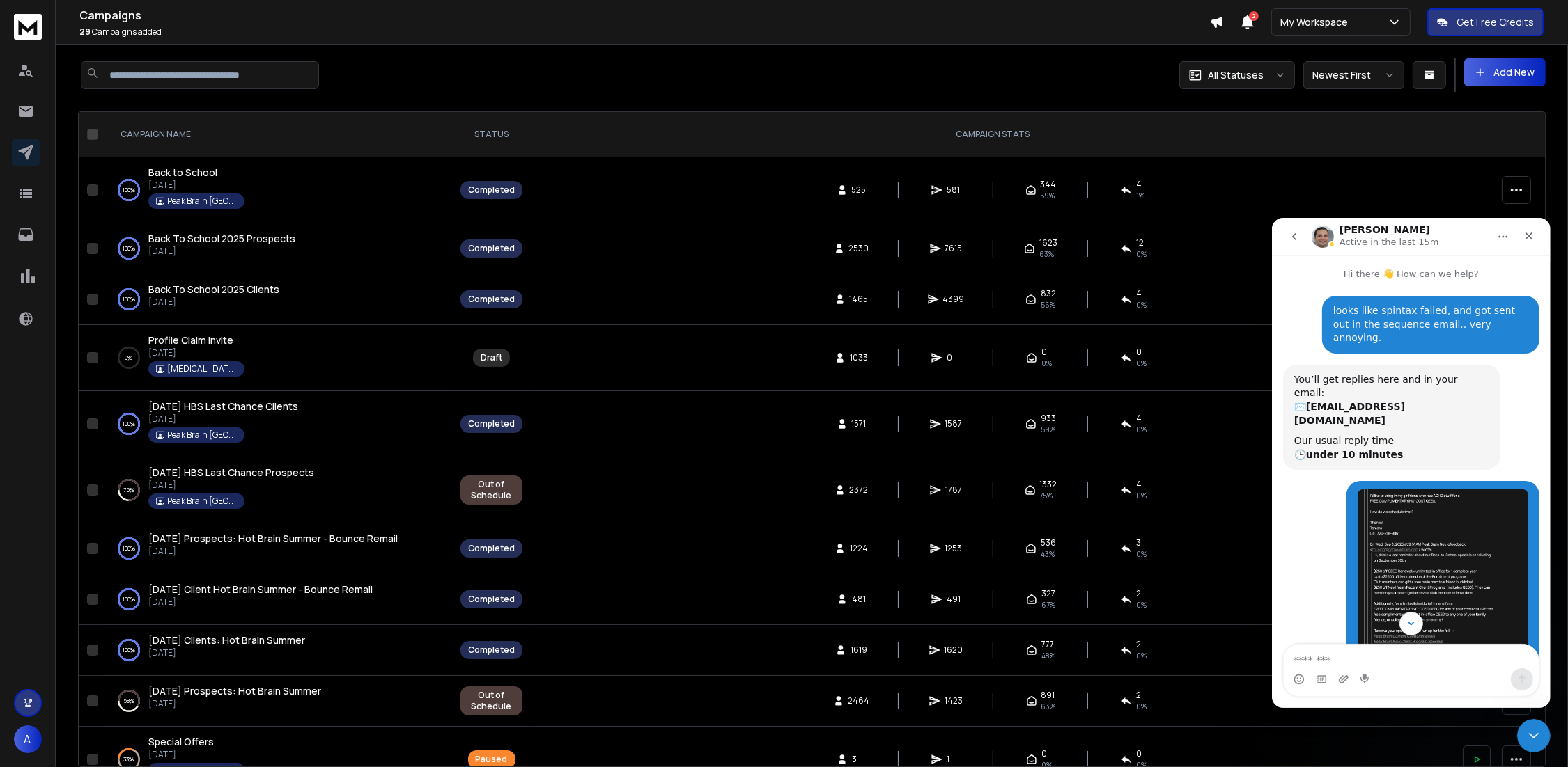
click at [570, 82] on div at bounding box center [445, 75] width 734 height 33
